Goal: Navigation & Orientation: Find specific page/section

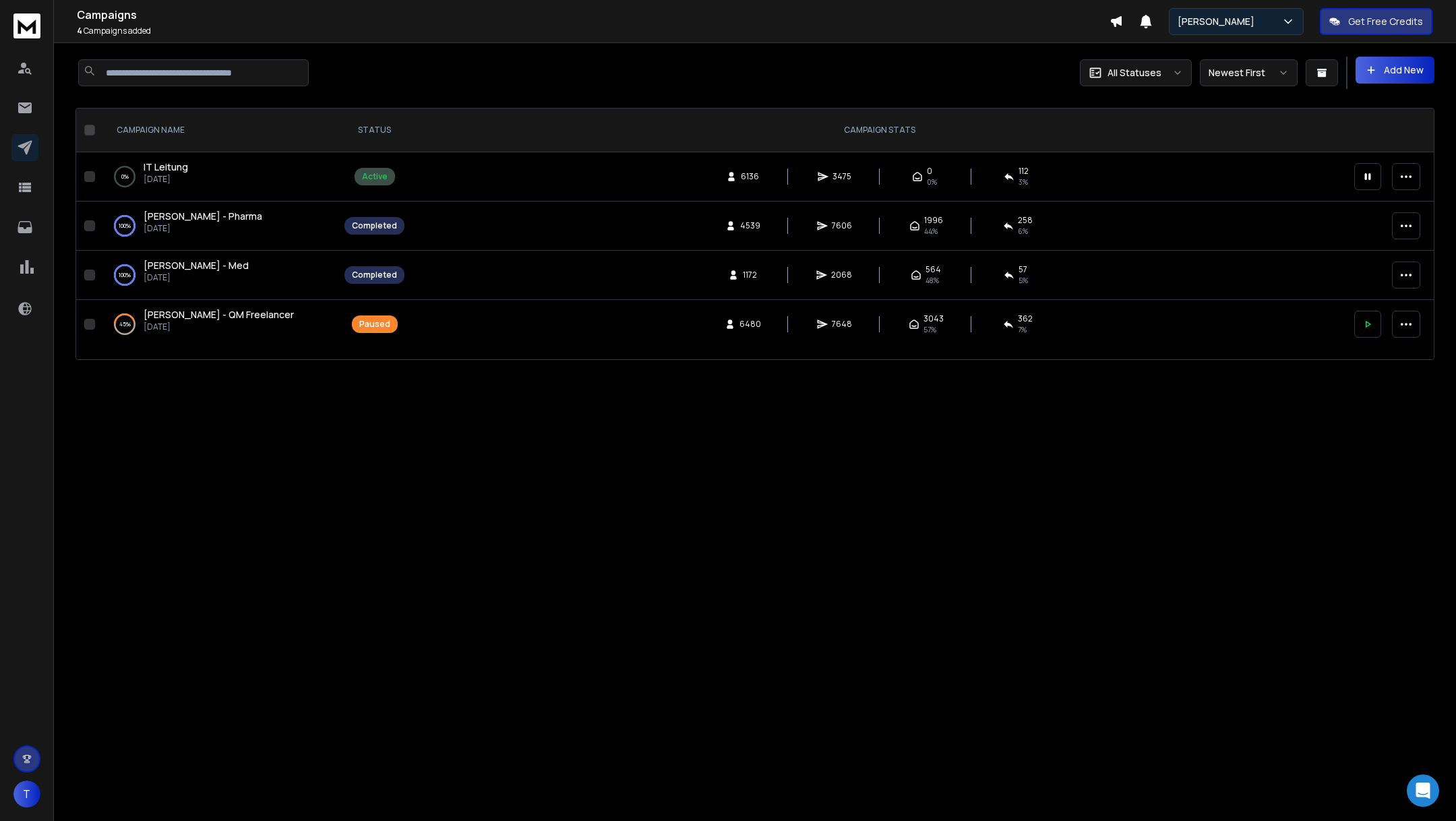
click at [1195, 25] on p "[PERSON_NAME]" at bounding box center [1219, 22] width 82 height 13
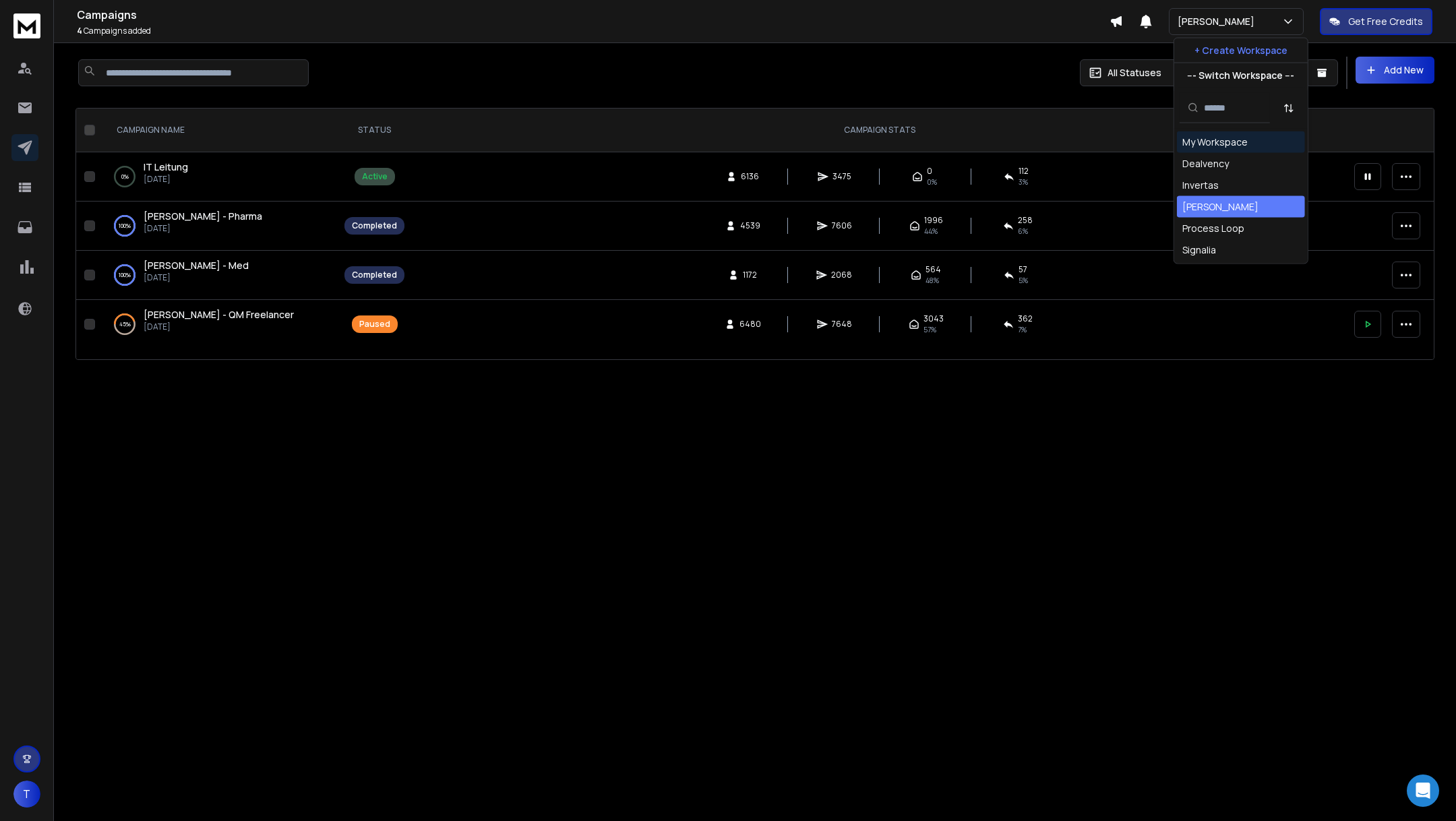
click at [1206, 138] on div "My Workspace" at bounding box center [1215, 142] width 66 height 13
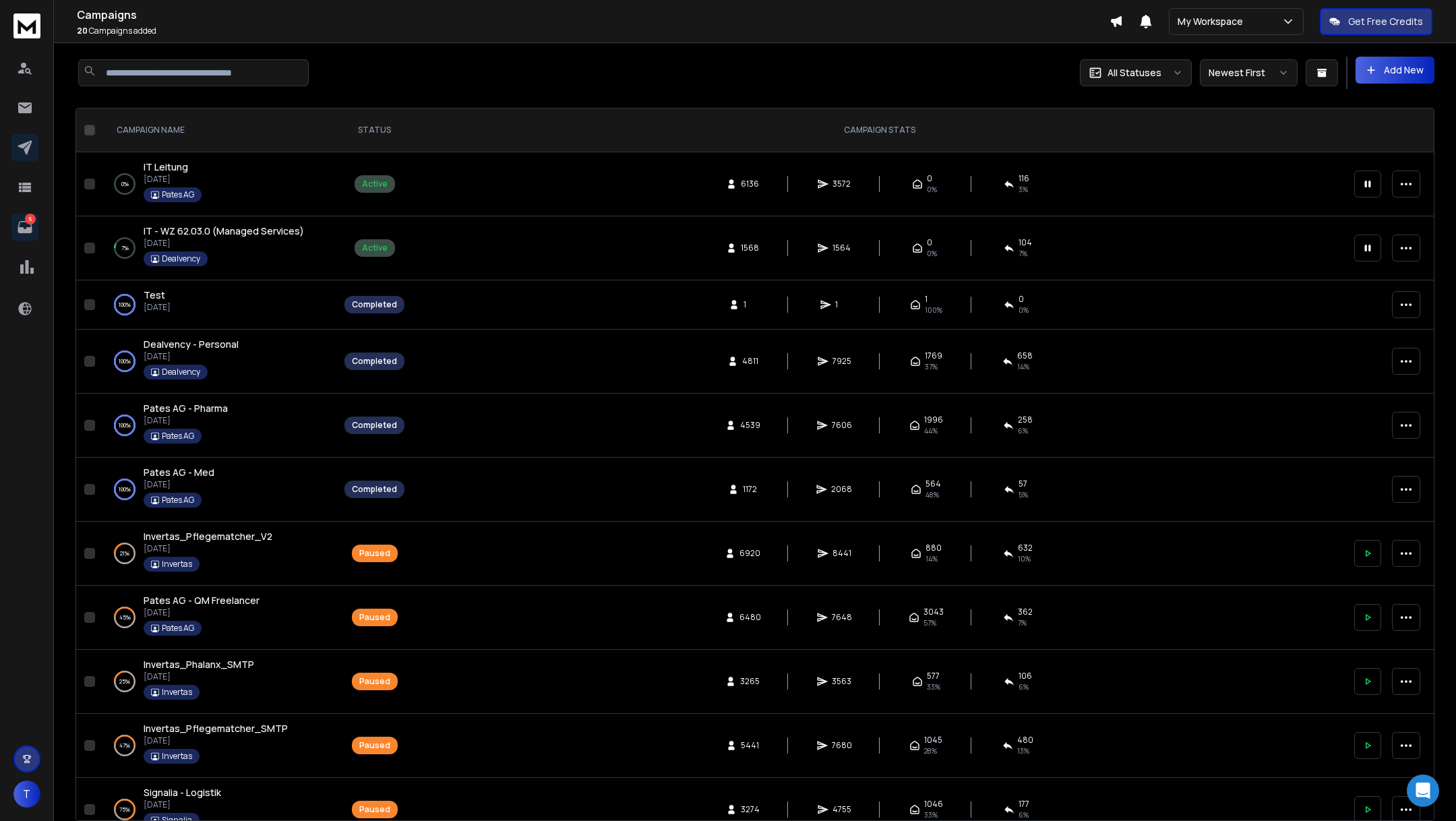
click at [32, 225] on icon at bounding box center [24, 227] width 16 height 16
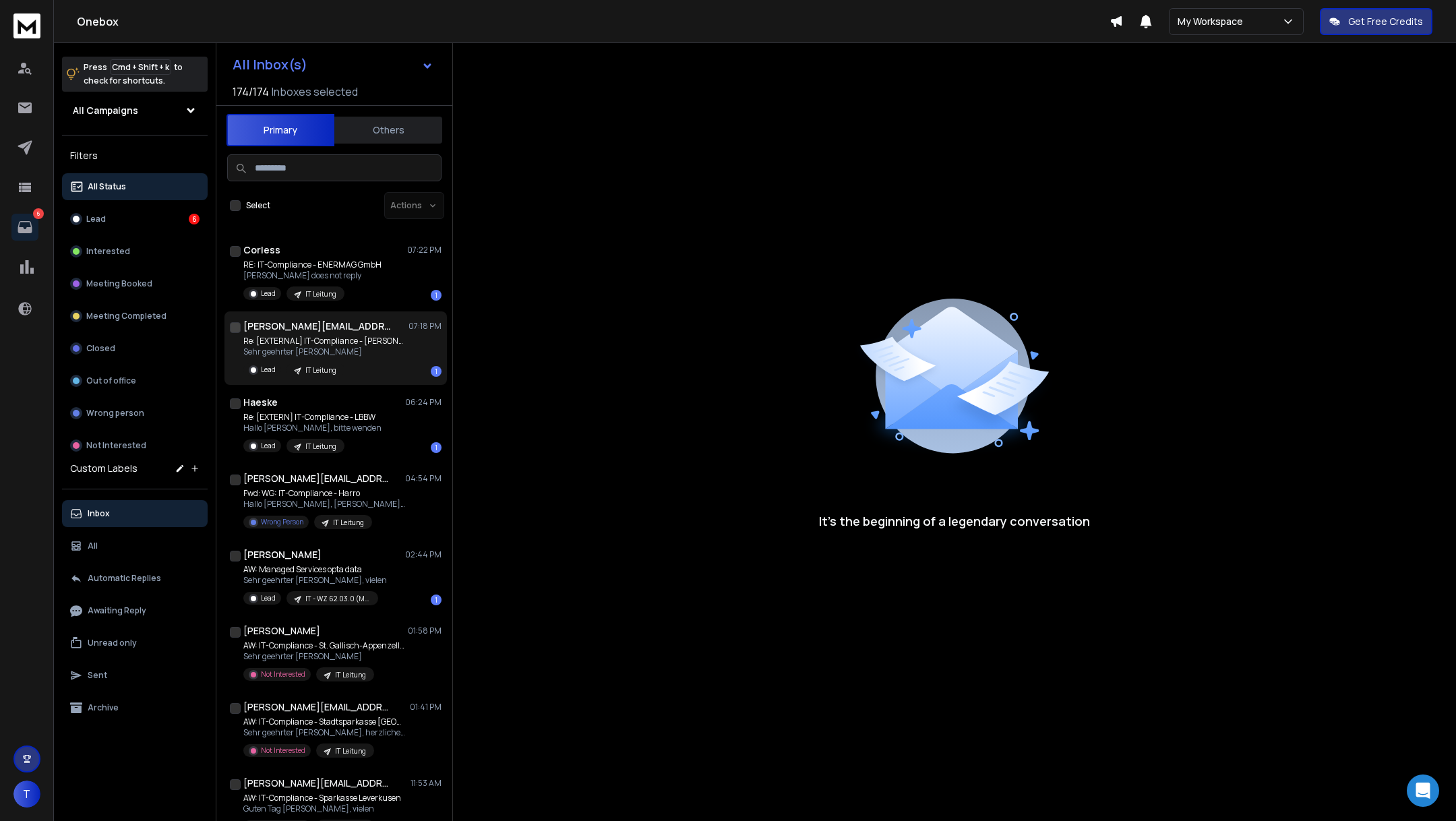
click at [420, 341] on div "Re: [EXTERNAL] IT-Compliance - Jakob Sehr geehrter Herr Kraft Besten Lead IT Le…" at bounding box center [342, 356] width 198 height 41
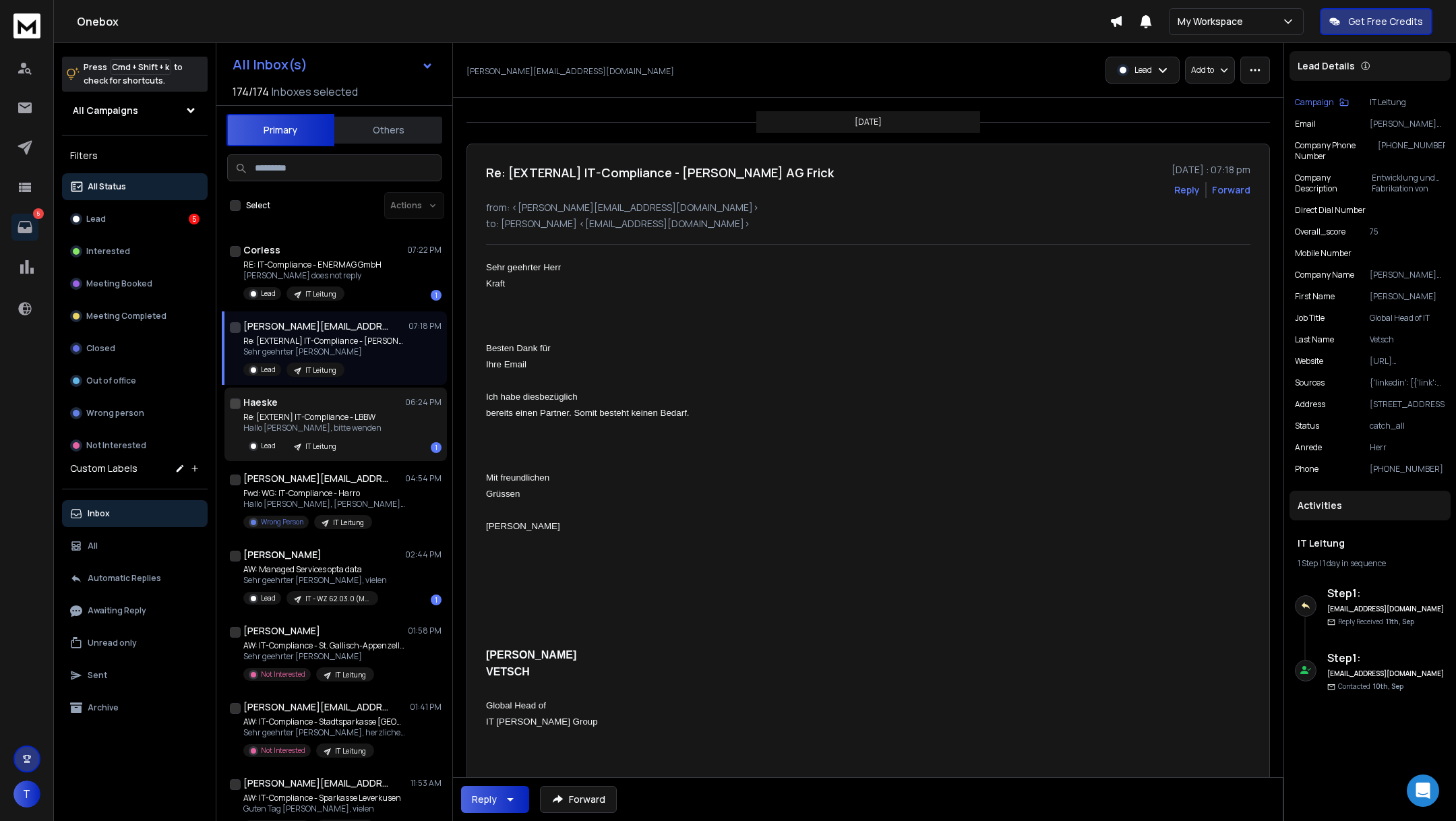
click at [394, 415] on div "Re: [EXTERN] IT-Compliance - LBBW Hallo Herr Kraft, bitte wenden Lead IT Leitun…" at bounding box center [342, 433] width 198 height 41
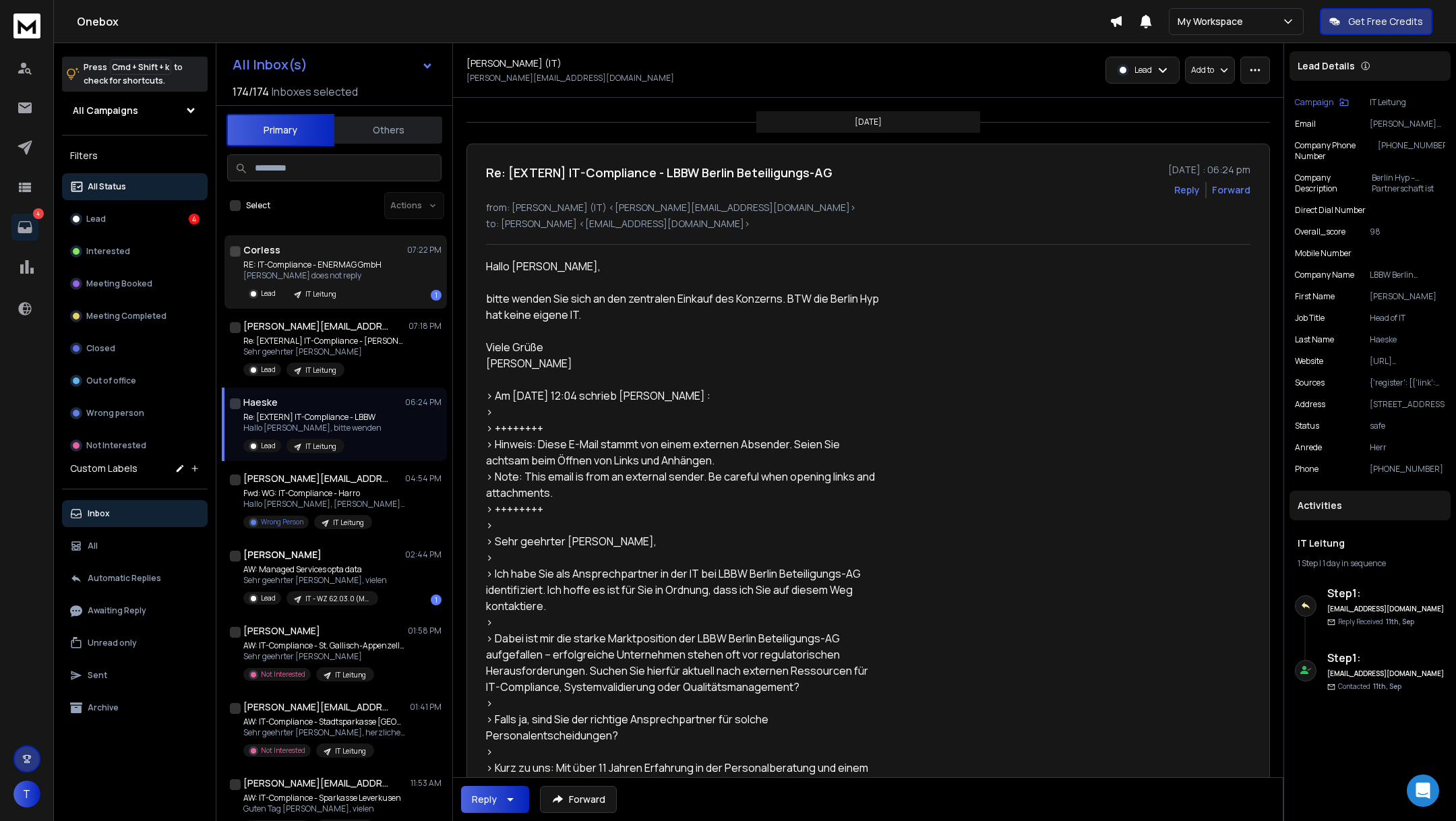
click at [378, 247] on div "Corless 07:22 PM" at bounding box center [342, 250] width 198 height 13
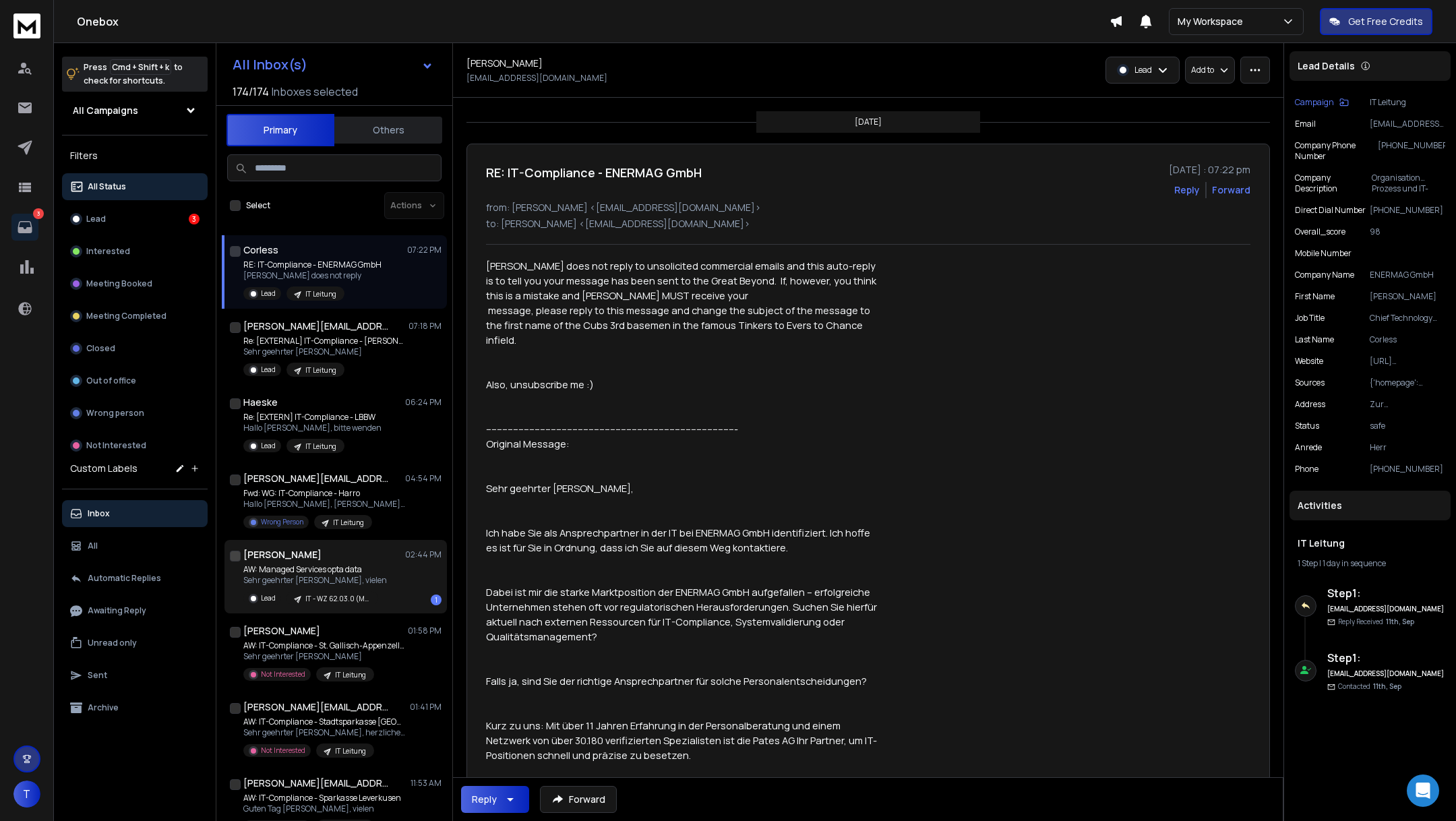
click at [380, 612] on div "Daniel Preuss 02:44 PM AW: Managed Services opta data Sehr geehrter Herr Schomb…" at bounding box center [335, 576] width 222 height 73
